Goal: Task Accomplishment & Management: Manage account settings

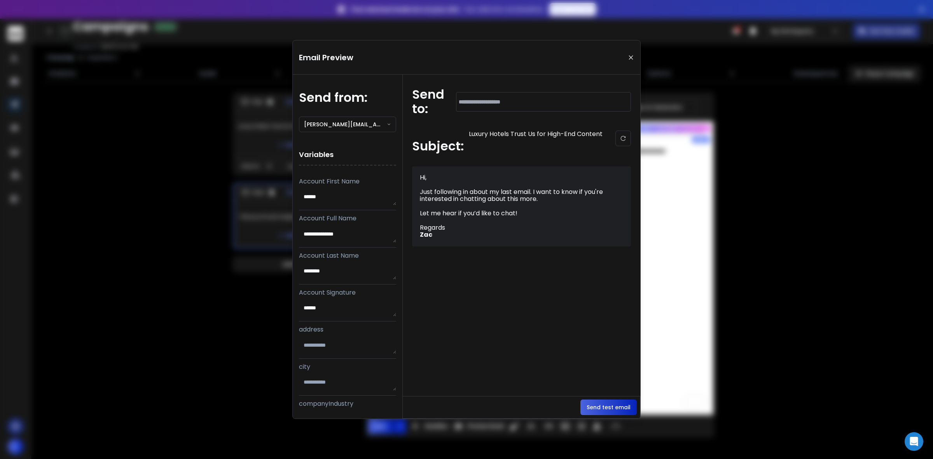
click at [628, 58] on icon at bounding box center [631, 57] width 6 height 6
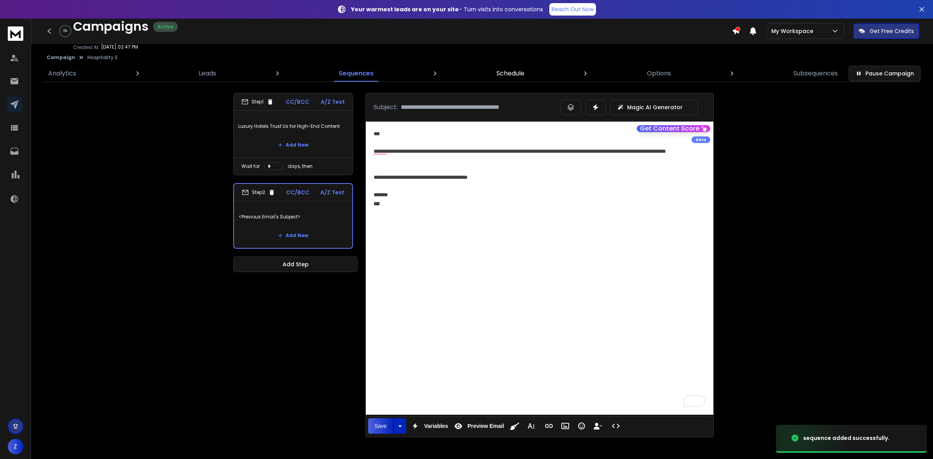
click at [512, 72] on p "Schedule" at bounding box center [510, 73] width 28 height 7
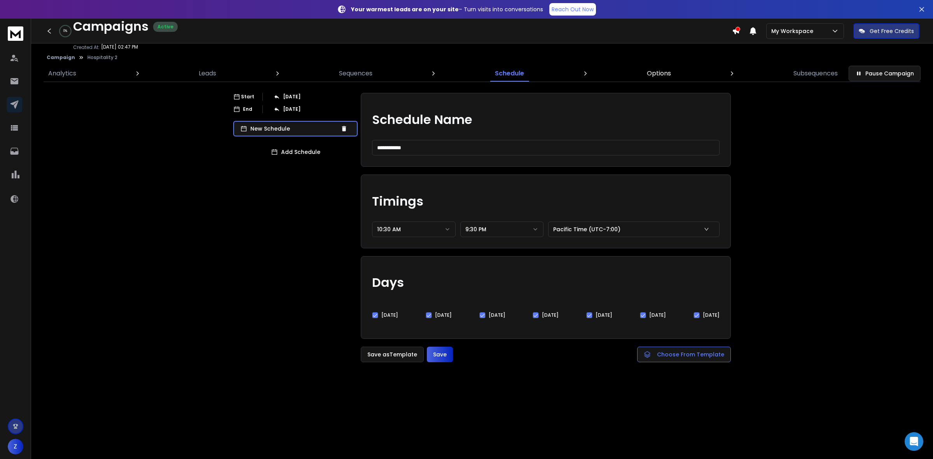
click at [665, 68] on link "Options" at bounding box center [658, 73] width 33 height 16
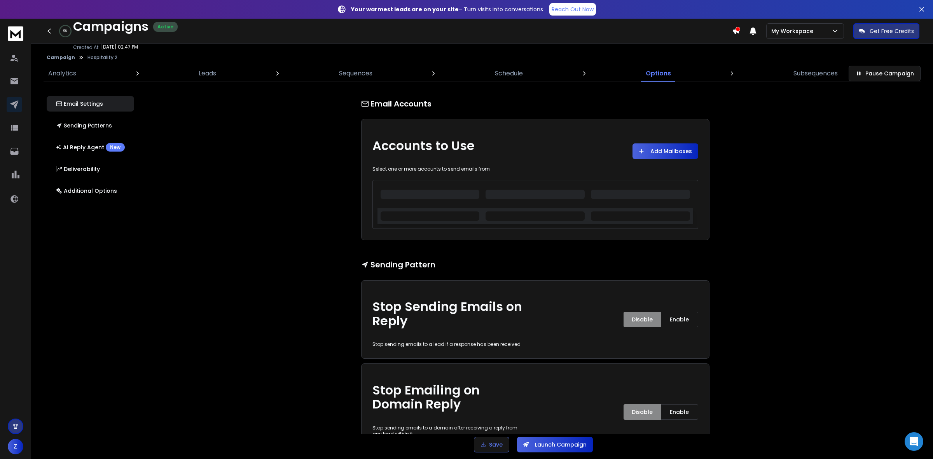
type input "***"
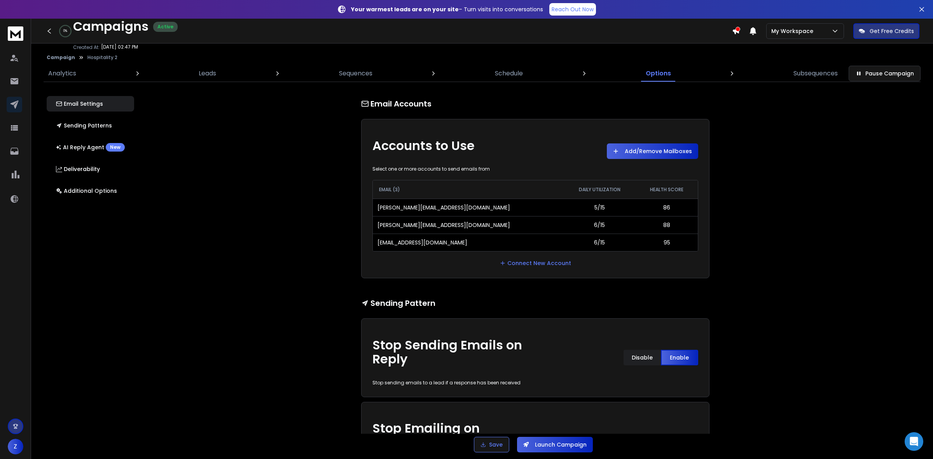
click at [566, 444] on button "Launch Campaign" at bounding box center [555, 445] width 76 height 16
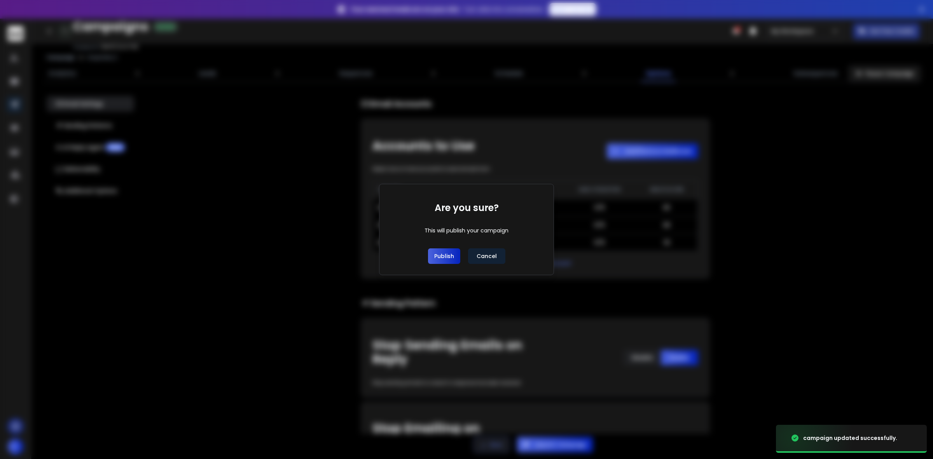
click at [452, 257] on button "Publish" at bounding box center [444, 256] width 32 height 16
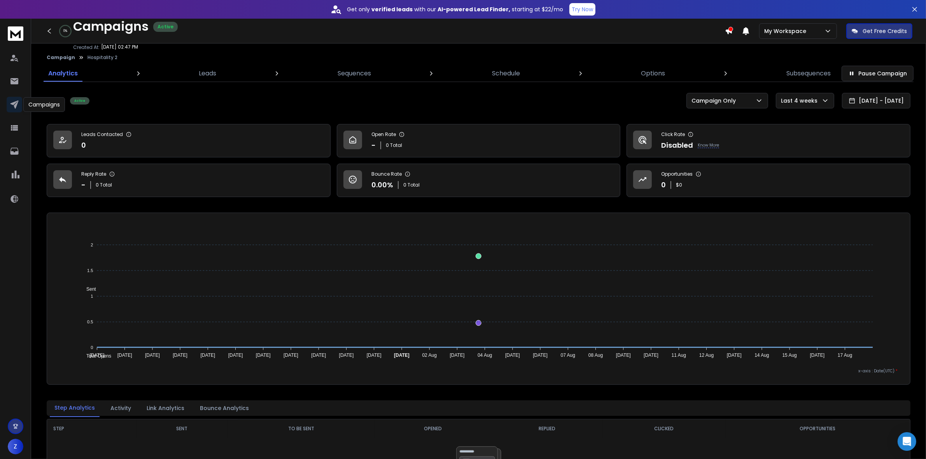
click at [20, 104] on link at bounding box center [15, 105] width 16 height 16
